Goal: Task Accomplishment & Management: Manage account settings

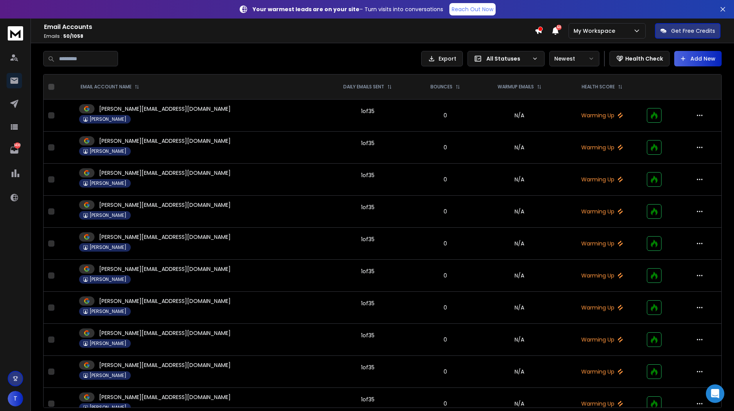
click at [686, 59] on icon at bounding box center [683, 58] width 5 height 5
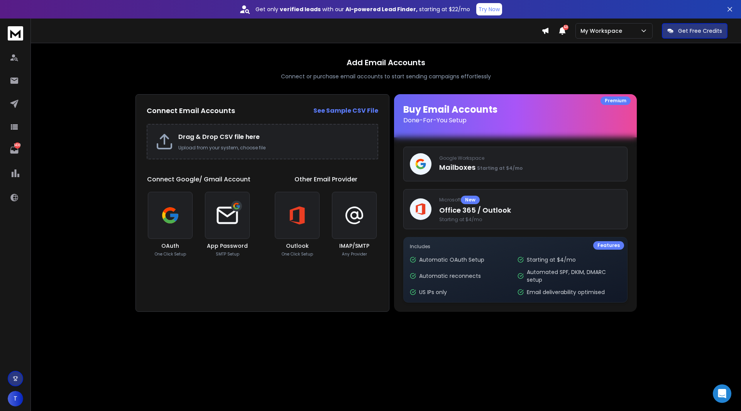
click at [183, 222] on div at bounding box center [170, 215] width 45 height 47
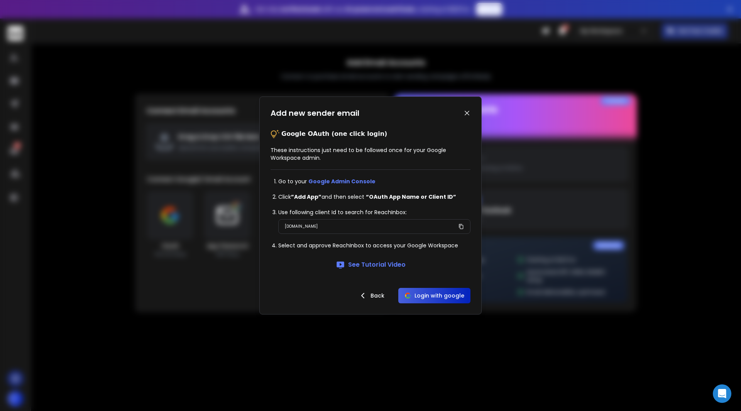
click at [418, 290] on button "Login with google" at bounding box center [434, 295] width 72 height 15
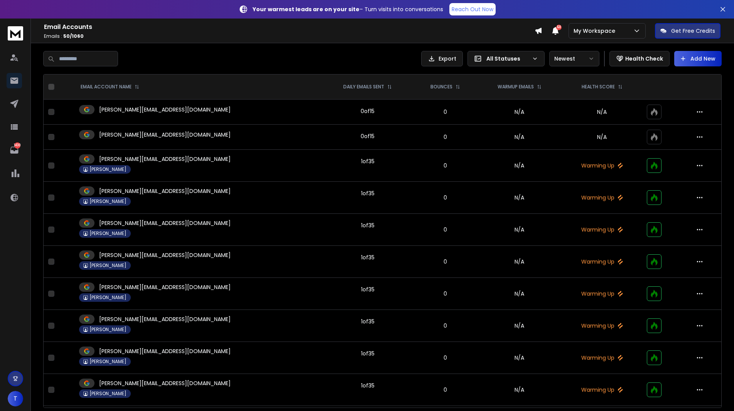
click at [695, 55] on button "Add New" at bounding box center [698, 58] width 47 height 15
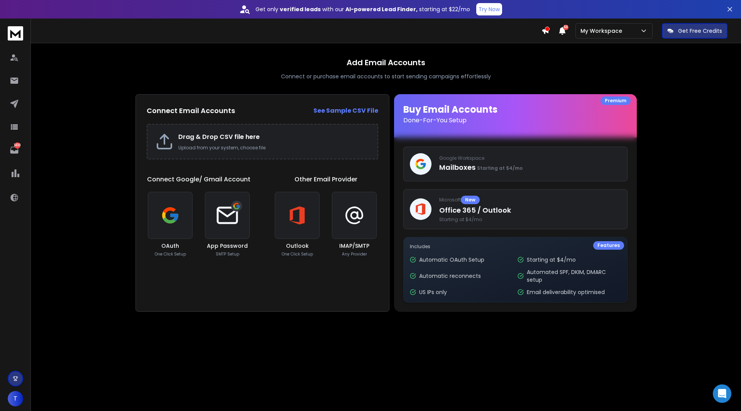
click at [172, 225] on icon at bounding box center [170, 215] width 19 height 23
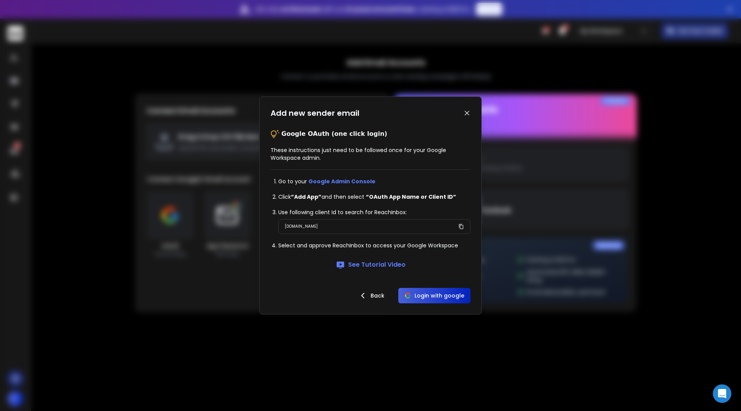
click at [435, 298] on button "Login with google" at bounding box center [434, 295] width 72 height 15
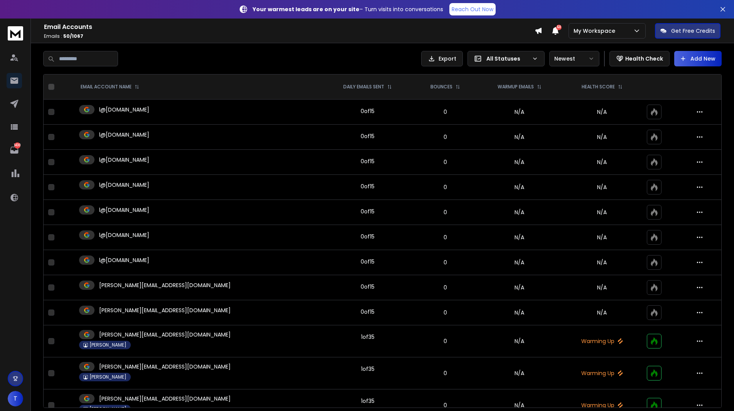
click at [688, 60] on button "Add New" at bounding box center [698, 58] width 47 height 15
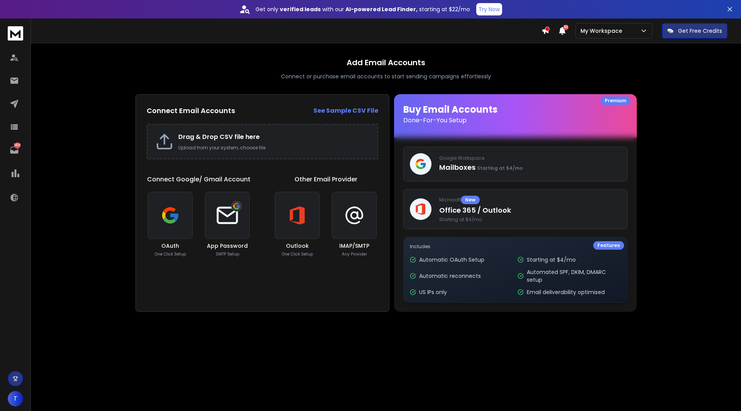
click at [169, 238] on div at bounding box center [170, 215] width 45 height 47
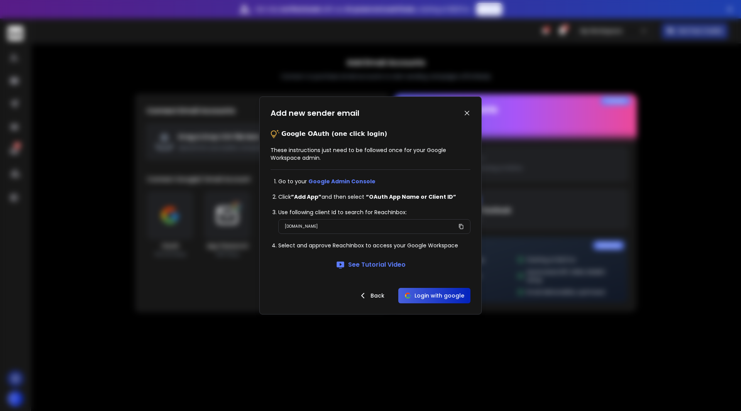
click at [439, 297] on button "Login with google" at bounding box center [434, 295] width 72 height 15
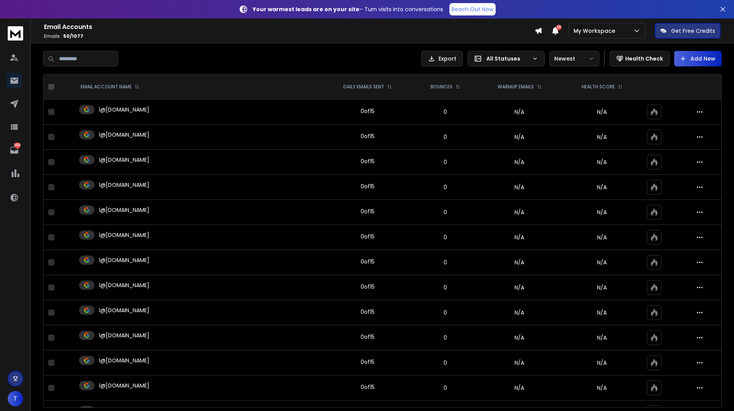
click at [701, 61] on button "Add New" at bounding box center [698, 58] width 47 height 15
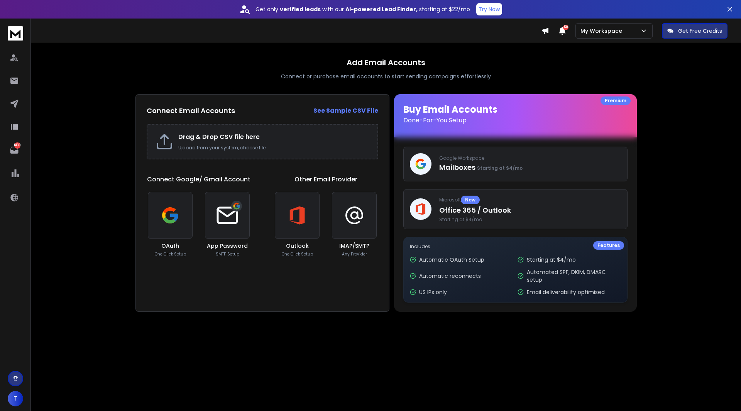
click at [161, 218] on div at bounding box center [170, 215] width 45 height 47
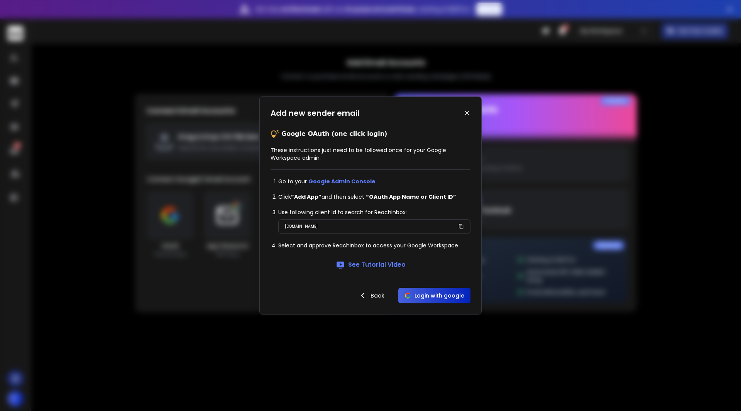
click at [432, 298] on button "Login with google" at bounding box center [434, 295] width 72 height 15
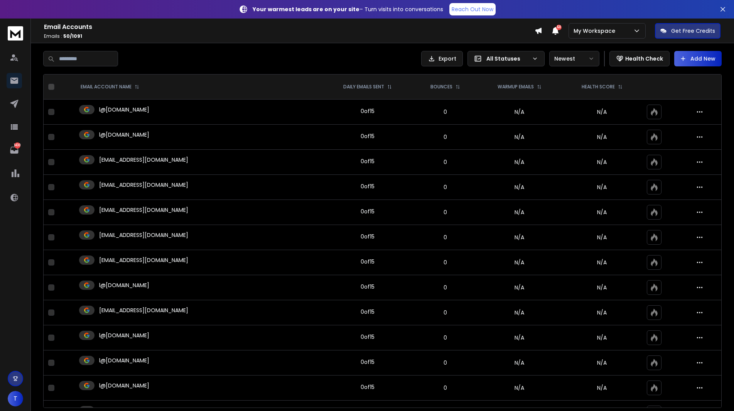
click at [687, 56] on button "Add New" at bounding box center [698, 58] width 47 height 15
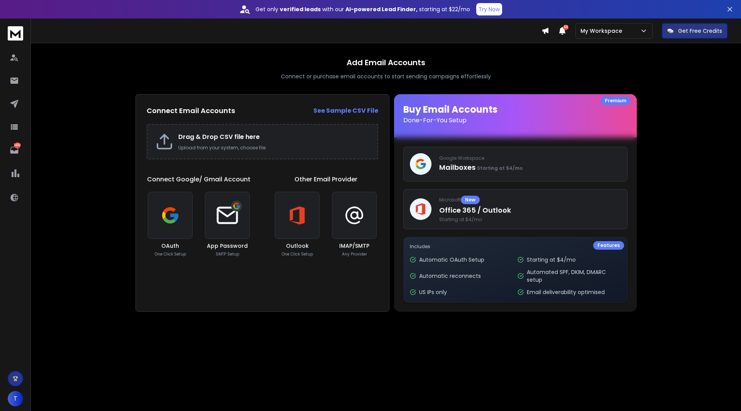
click at [169, 211] on icon at bounding box center [169, 210] width 13 height 6
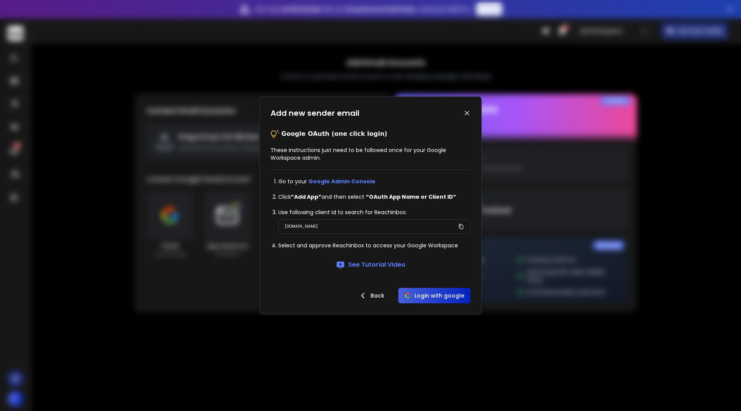
click at [417, 291] on button "Login with google" at bounding box center [434, 295] width 72 height 15
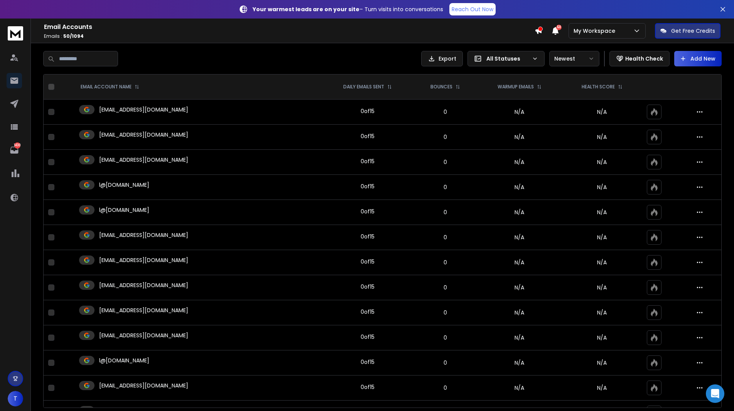
click at [701, 59] on button "Add New" at bounding box center [698, 58] width 47 height 15
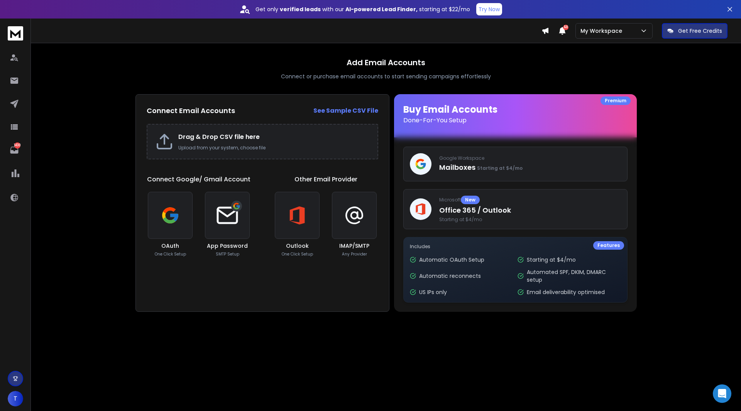
click at [181, 218] on div at bounding box center [170, 215] width 45 height 47
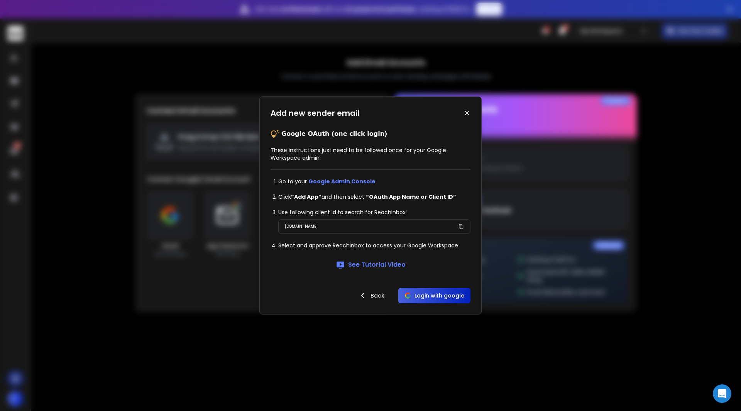
click at [454, 297] on button "Login with google" at bounding box center [434, 295] width 72 height 15
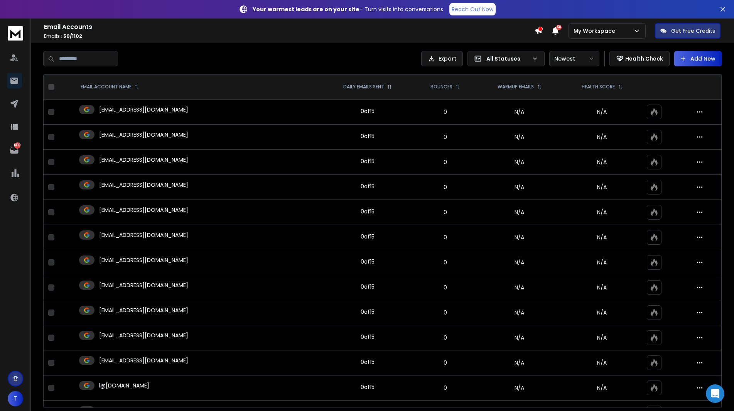
click at [698, 57] on button "Add New" at bounding box center [698, 58] width 47 height 15
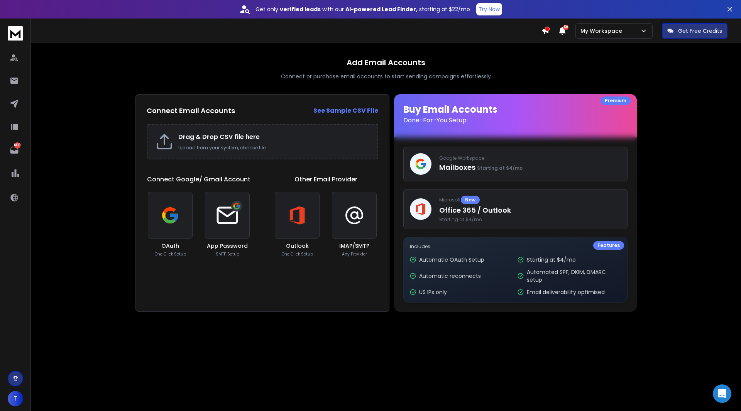
click at [188, 233] on div at bounding box center [170, 215] width 45 height 47
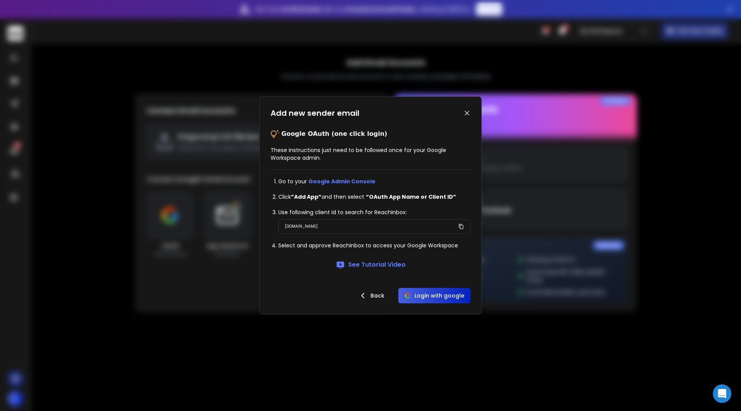
click at [437, 294] on button "Login with google" at bounding box center [434, 295] width 72 height 15
